Goal: Navigation & Orientation: Find specific page/section

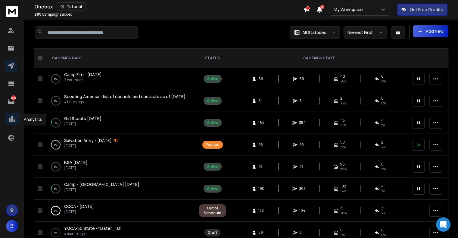
click at [13, 121] on icon at bounding box center [12, 119] width 9 height 9
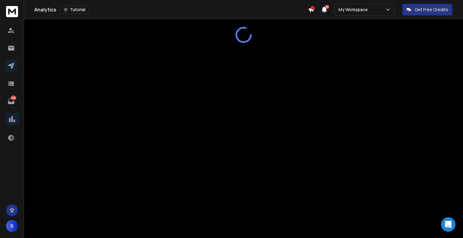
drag, startPoint x: 13, startPoint y: 73, endPoint x: 12, endPoint y: 61, distance: 11.5
click at [12, 61] on div at bounding box center [12, 67] width 14 height 14
click at [12, 61] on link at bounding box center [11, 66] width 12 height 12
